Goal: Communication & Community: Share content

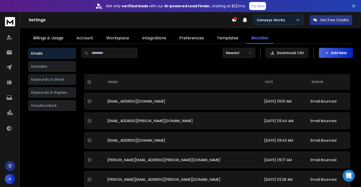
click at [273, 18] on p "Genesys Works" at bounding box center [271, 20] width 30 height 5
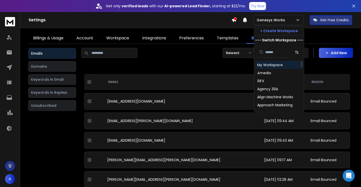
click at [268, 62] on div "My Workspace" at bounding box center [270, 64] width 26 height 5
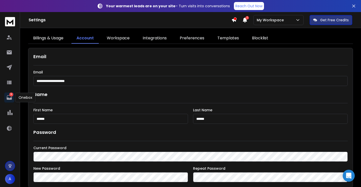
click at [9, 96] on icon at bounding box center [9, 97] width 6 height 6
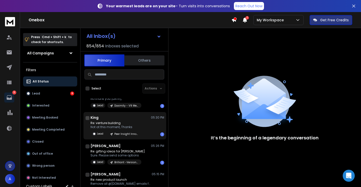
scroll to position [17, 0]
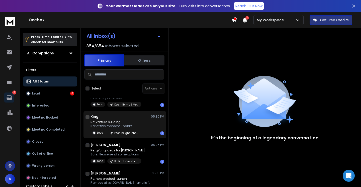
click at [128, 123] on p "Re: venture building" at bounding box center [115, 122] width 51 height 4
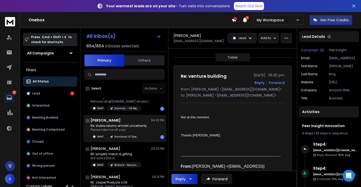
scroll to position [97, 0]
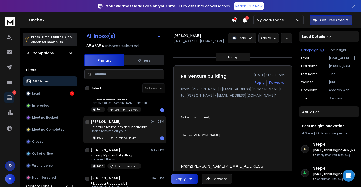
click at [126, 131] on p "Please take me off your" at bounding box center [118, 131] width 56 height 4
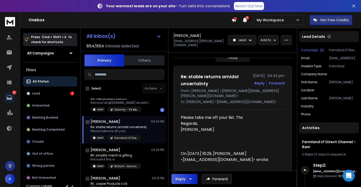
scroll to position [0, 0]
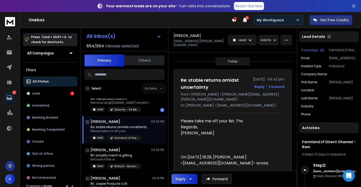
click at [272, 19] on p "My Workspace" at bounding box center [270, 20] width 29 height 5
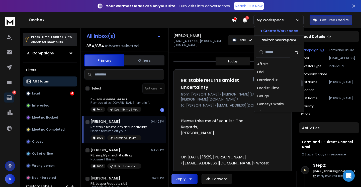
scroll to position [161, 0]
click at [275, 77] on div "Farmland LP" at bounding box center [267, 79] width 21 height 5
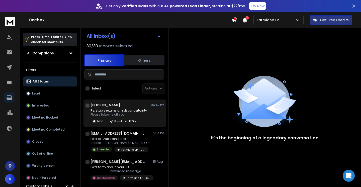
click at [116, 109] on p "Re: stable returns amidst uncertainty" at bounding box center [118, 110] width 56 height 4
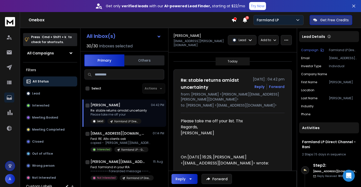
click at [276, 21] on p "Farmland LP" at bounding box center [268, 20] width 24 height 5
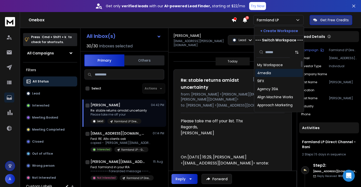
click at [189, 58] on div "Today" at bounding box center [232, 61] width 118 height 8
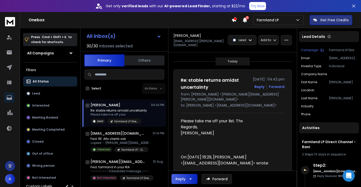
click at [251, 39] on icon at bounding box center [249, 40] width 3 height 2
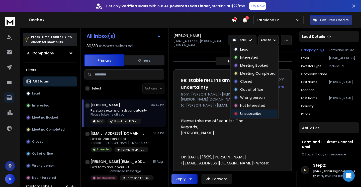
click at [246, 112] on p "Unsubscribe" at bounding box center [250, 113] width 21 height 5
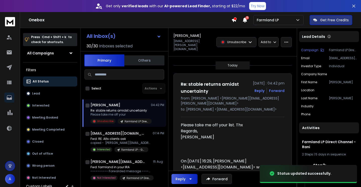
click at [284, 88] on div "Forward" at bounding box center [277, 90] width 16 height 5
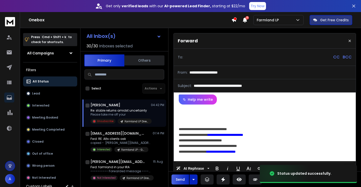
click at [196, 57] on input at bounding box center [202, 57] width 35 height 9
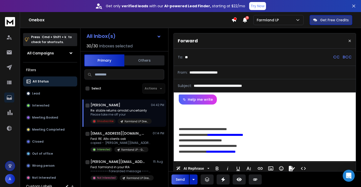
type input "*"
type input "**********"
click at [177, 180] on button "Send" at bounding box center [180, 179] width 18 height 10
